Goal: Communication & Community: Answer question/provide support

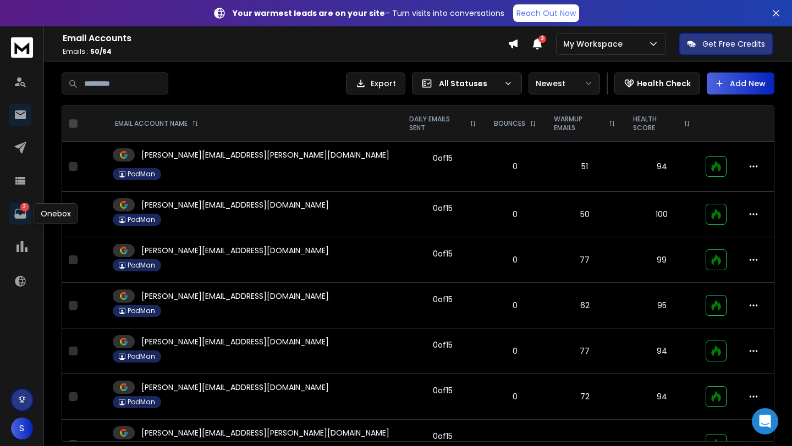
click at [25, 214] on icon at bounding box center [20, 214] width 12 height 10
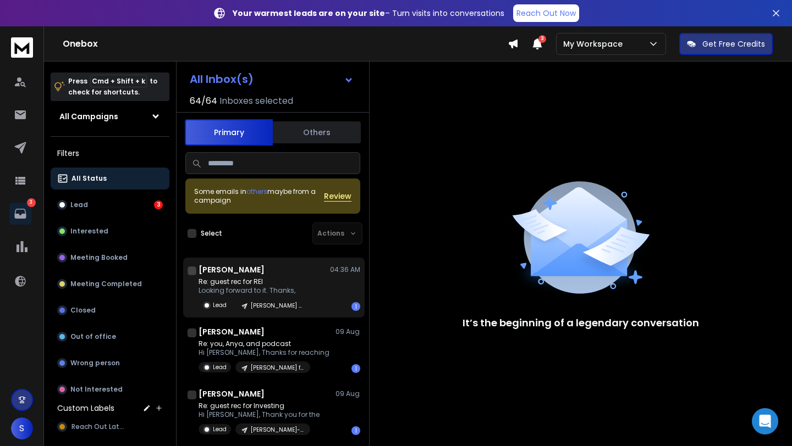
click at [331, 308] on div "Re: guest rec for REI Looking forward to it. Thanks, Lead [PERSON_NAME] Batch #…" at bounding box center [279, 295] width 162 height 34
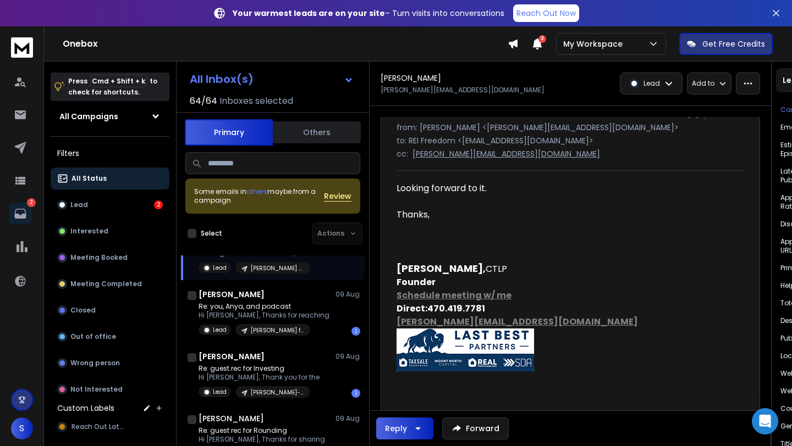
scroll to position [87, 0]
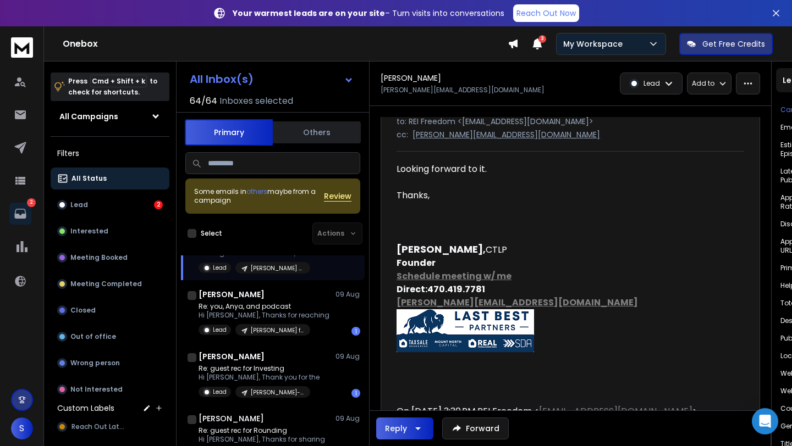
click at [597, 39] on p "My Workspace" at bounding box center [595, 43] width 64 height 11
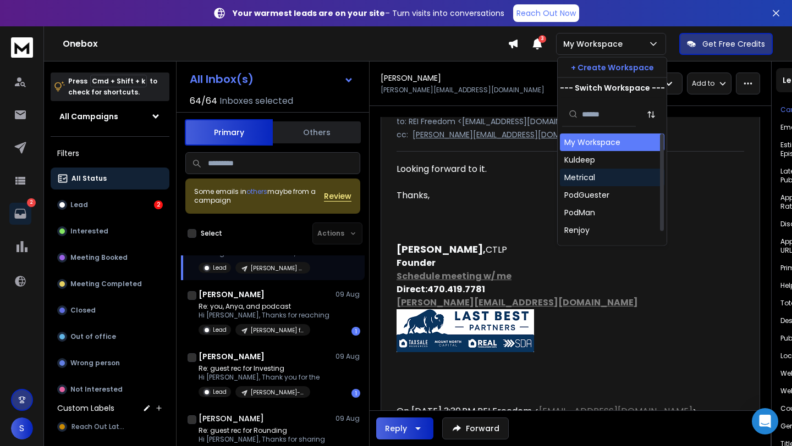
click at [473, 184] on div at bounding box center [556, 182] width 321 height 13
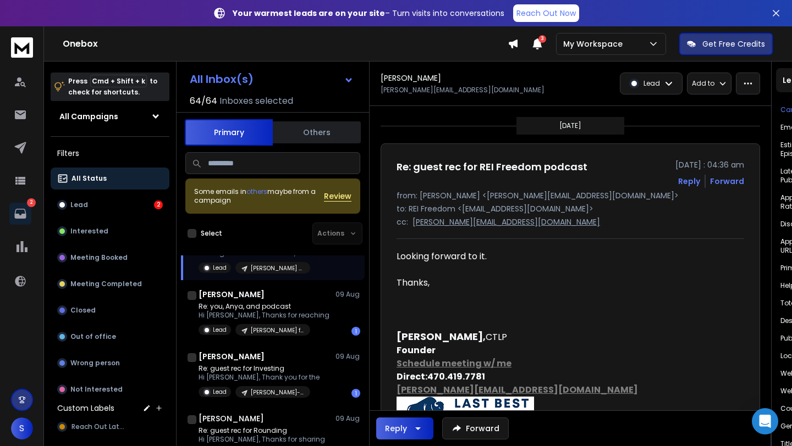
click at [660, 82] on p "Lead" at bounding box center [651, 83] width 16 height 9
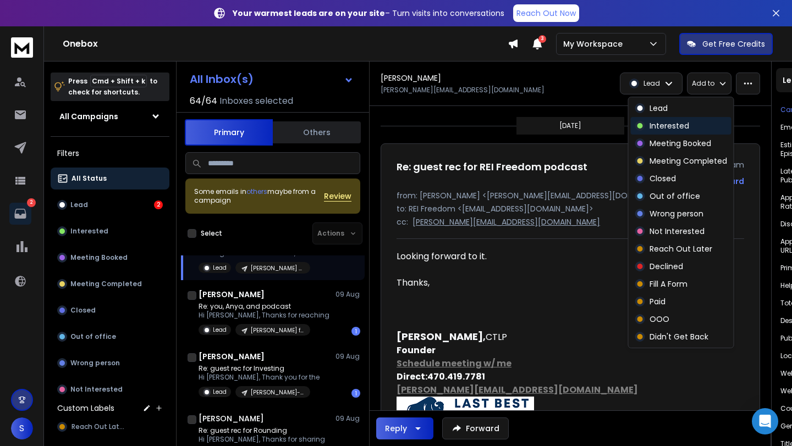
click at [647, 128] on div "Interested" at bounding box center [662, 125] width 54 height 11
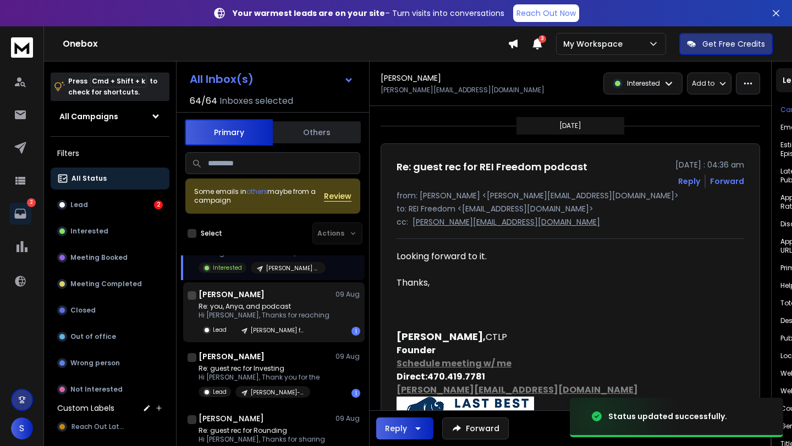
click at [302, 322] on div "Re: you, [PERSON_NAME], and podcast Hi [PERSON_NAME], Thanks for reaching Lead …" at bounding box center [263, 319] width 131 height 34
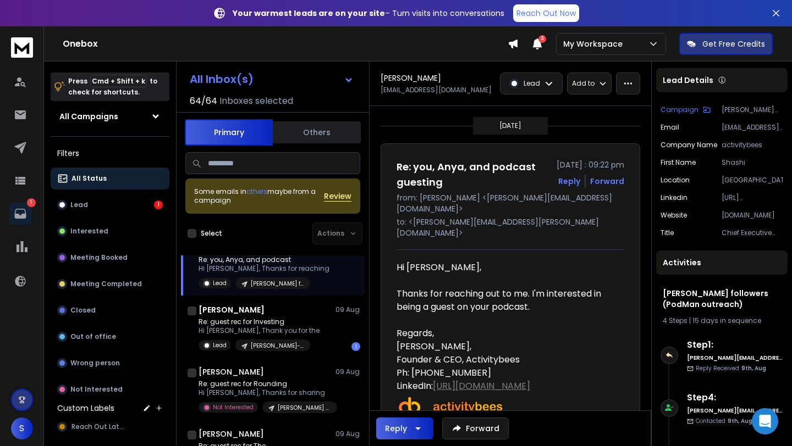
click at [738, 197] on p "[URL][DOMAIN_NAME]" at bounding box center [752, 198] width 62 height 9
click at [564, 180] on button "Reply" at bounding box center [569, 181] width 22 height 11
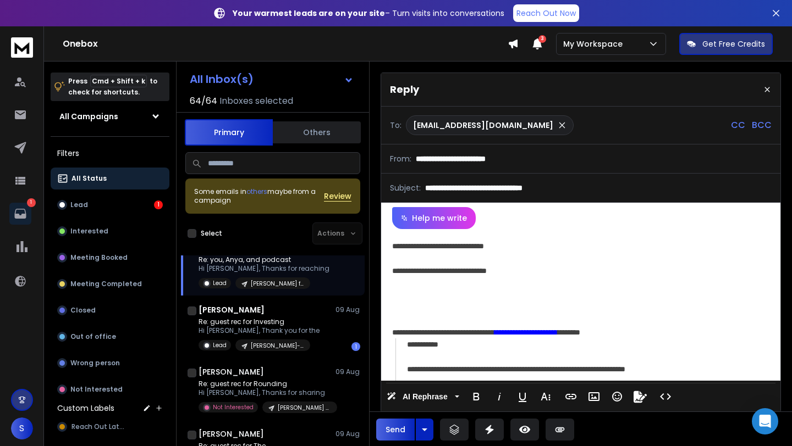
click at [472, 288] on div at bounding box center [580, 283] width 377 height 12
click at [418, 299] on div at bounding box center [580, 296] width 377 height 12
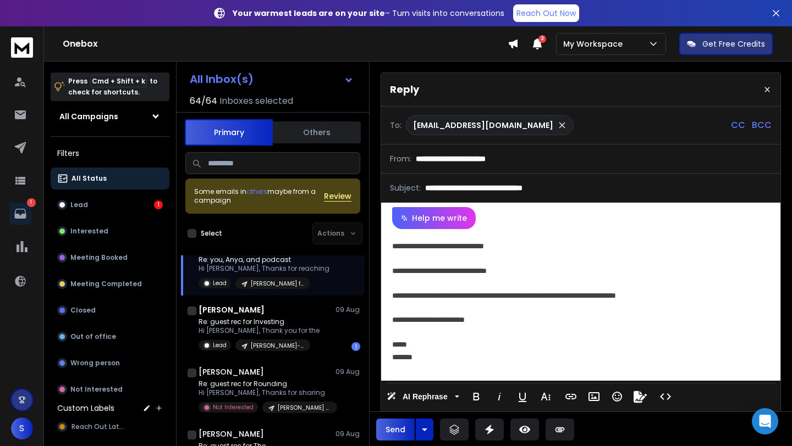
click at [737, 126] on p "CC" at bounding box center [738, 125] width 14 height 13
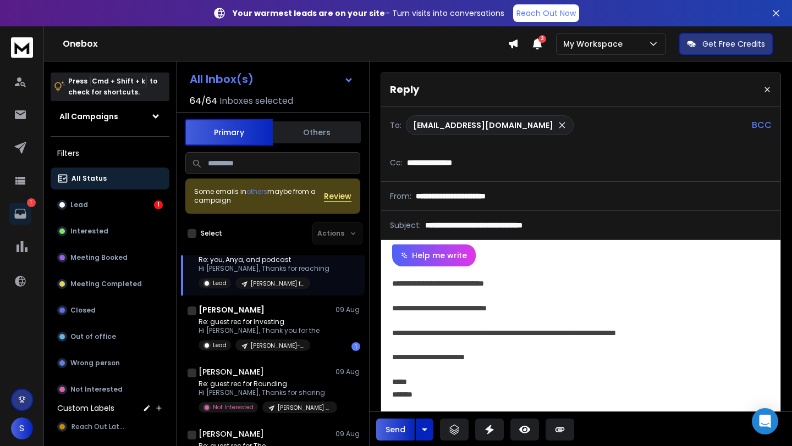
type input "**********"
click at [387, 430] on button "Send" at bounding box center [395, 430] width 38 height 22
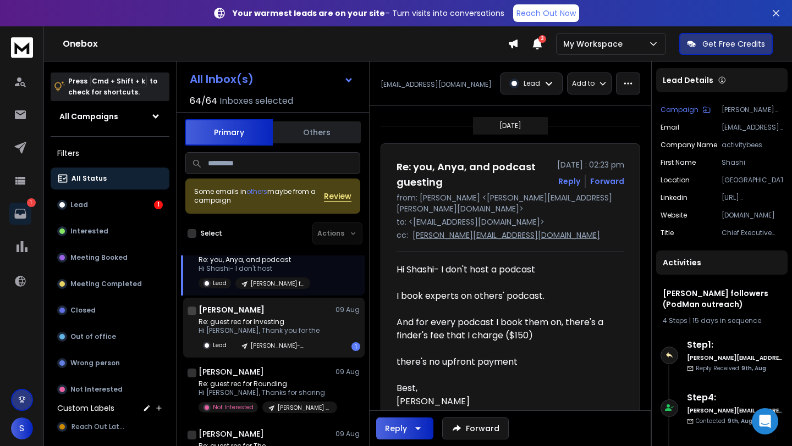
click at [266, 318] on p "Re: guest rec for Investing" at bounding box center [258, 322] width 121 height 9
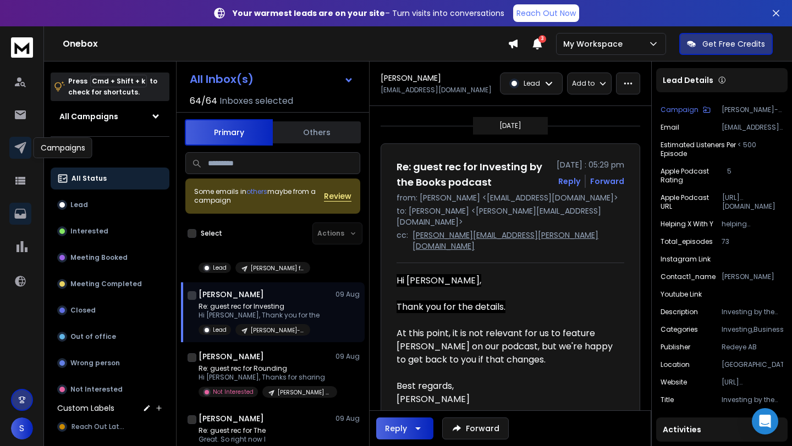
click at [21, 144] on icon at bounding box center [20, 148] width 12 height 12
